Goal: Task Accomplishment & Management: Manage account settings

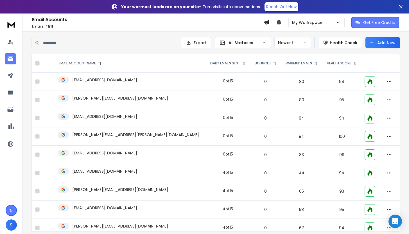
click at [377, 43] on button "Add New" at bounding box center [382, 42] width 35 height 11
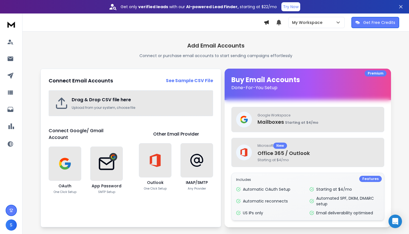
click at [287, 122] on span "Starting at $4/mo" at bounding box center [301, 122] width 33 height 5
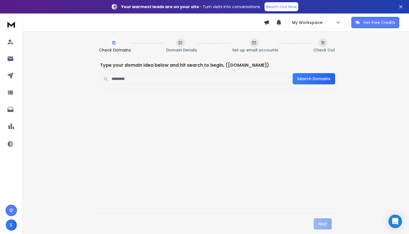
click at [120, 81] on input at bounding box center [194, 78] width 189 height 11
click at [81, 77] on section "Check Domains Domain Details Set up email accounts Check Out Type your domain i…" at bounding box center [215, 139] width 386 height 217
click at [12, 25] on img at bounding box center [11, 24] width 11 height 10
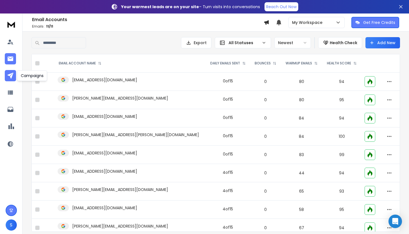
click at [11, 75] on icon at bounding box center [10, 75] width 6 height 6
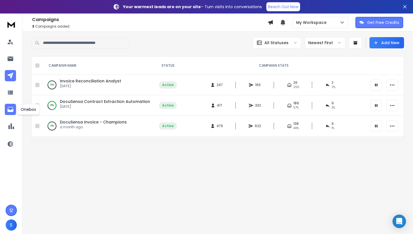
click at [10, 108] on icon at bounding box center [10, 109] width 7 height 7
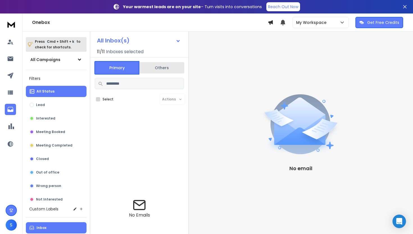
scroll to position [19, 0]
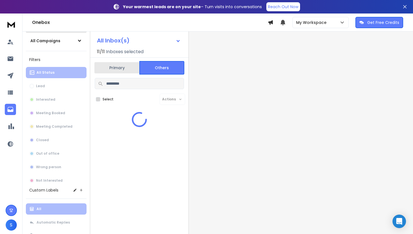
click at [160, 71] on button "Others" at bounding box center [161, 67] width 45 height 13
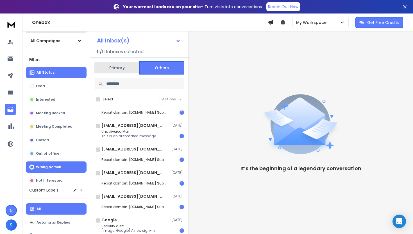
scroll to position [62, 0]
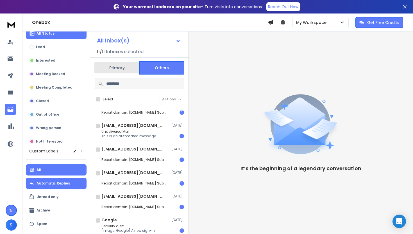
click at [50, 182] on div "Automatic Replies" at bounding box center [49, 183] width 41 height 7
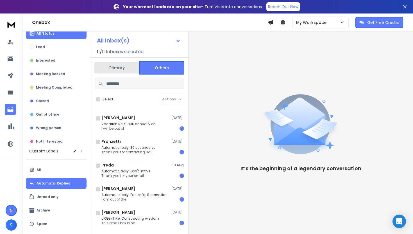
click at [120, 67] on button "Primary" at bounding box center [116, 68] width 45 height 12
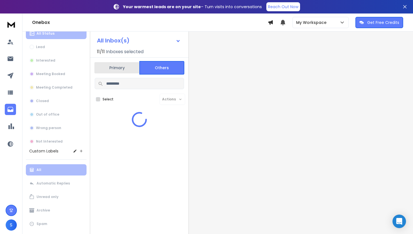
click at [157, 66] on button "Others" at bounding box center [161, 67] width 45 height 13
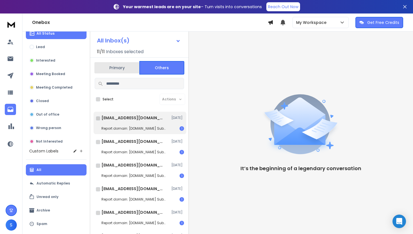
click at [139, 124] on div "Report domain: [DOMAIN_NAME] Submitter: [DOMAIN_NAME] 1" at bounding box center [142, 126] width 83 height 9
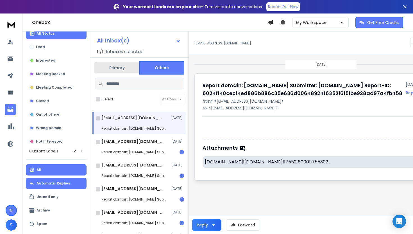
click at [65, 181] on p "Automatic Replies" at bounding box center [53, 183] width 33 height 4
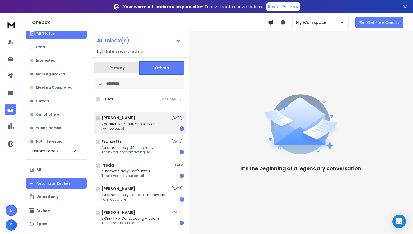
click at [133, 129] on p "I will be out of" at bounding box center [128, 128] width 54 height 4
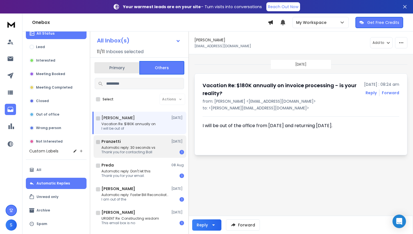
click at [137, 154] on p "Thank you for contacting Ball" at bounding box center [128, 152] width 54 height 4
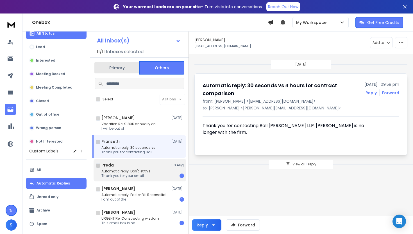
scroll to position [4, 0]
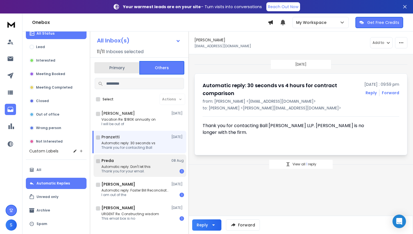
click at [140, 173] on div "Preda [DATE] Automatic reply: Don't let this Thank you for your email. 1" at bounding box center [140, 165] width 93 height 22
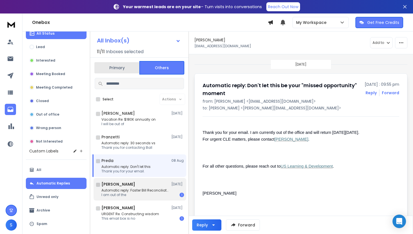
click at [140, 192] on p "I am out of the" at bounding box center [134, 194] width 67 height 4
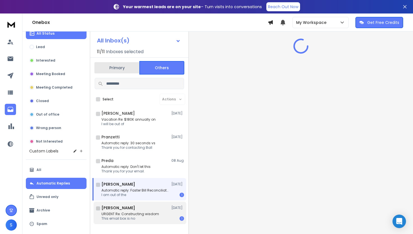
click at [136, 214] on p "URGENT Re: Constructing wisdom" at bounding box center [130, 214] width 58 height 4
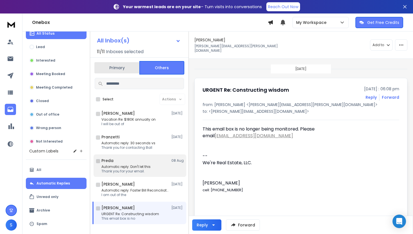
scroll to position [0, 0]
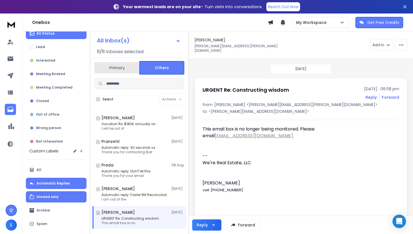
click at [56, 194] on p "Unread only" at bounding box center [48, 196] width 22 height 4
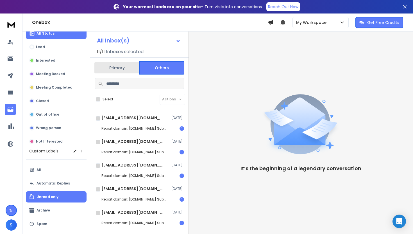
click at [47, 172] on div "All Automatic Replies Unread only Archive Spam" at bounding box center [56, 203] width 61 height 79
click at [46, 166] on button "All" at bounding box center [56, 169] width 61 height 11
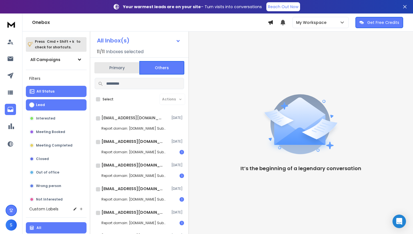
click at [46, 106] on button "Lead" at bounding box center [56, 104] width 61 height 11
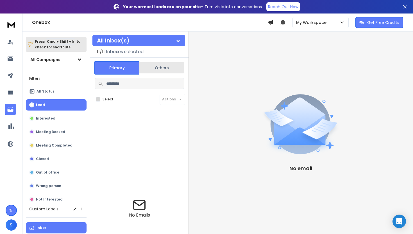
click at [173, 40] on button "All Inbox(s)" at bounding box center [138, 40] width 93 height 11
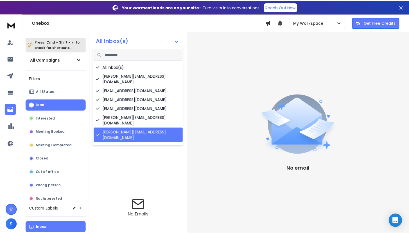
scroll to position [5, 0]
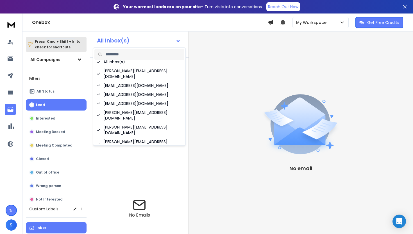
click at [129, 181] on div "No Emails" at bounding box center [139, 208] width 21 height 151
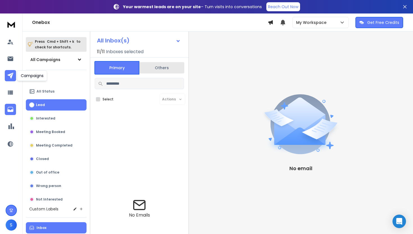
click at [9, 74] on icon at bounding box center [10, 75] width 7 height 7
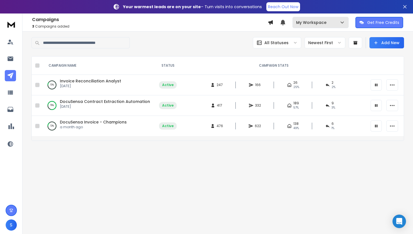
click at [306, 21] on p "My Workspace" at bounding box center [312, 23] width 33 height 6
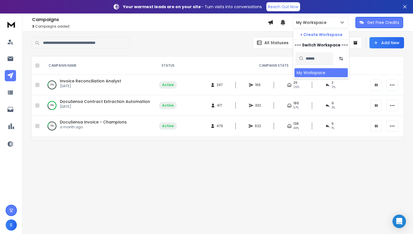
click at [223, 31] on div "Campaigns 3 Campaigns added My Workspace Get Free Credits" at bounding box center [206, 22] width 413 height 18
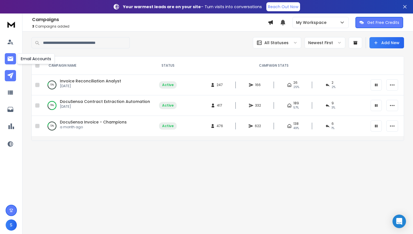
click at [12, 60] on icon at bounding box center [11, 58] width 6 height 4
